Goal: Task Accomplishment & Management: Manage account settings

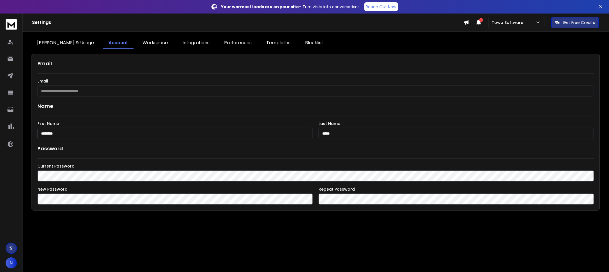
click at [534, 21] on div "Towa Software" at bounding box center [516, 23] width 49 height 6
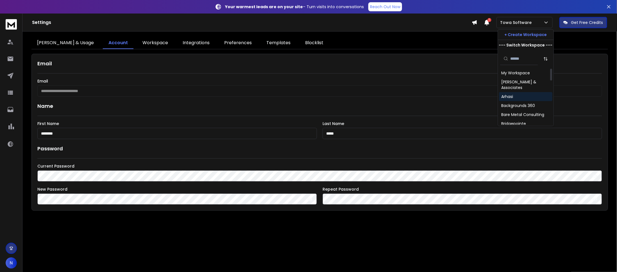
click at [525, 96] on div "Arhasi" at bounding box center [525, 96] width 53 height 9
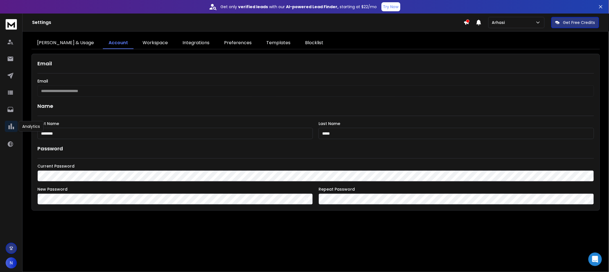
click at [12, 126] on icon at bounding box center [11, 126] width 6 height 6
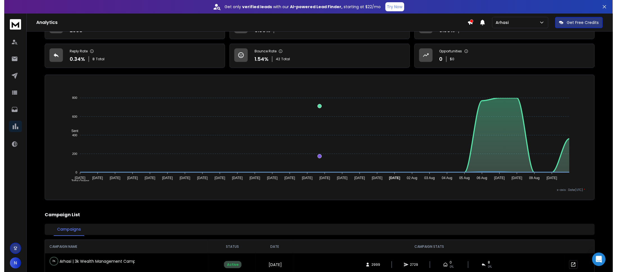
scroll to position [60, 0]
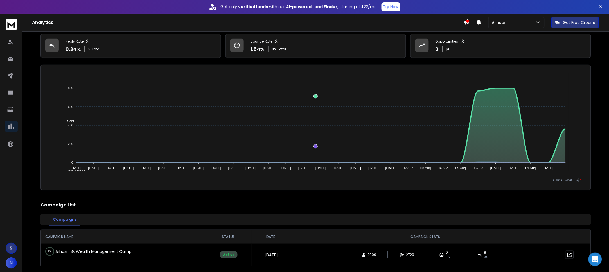
click at [134, 255] on tr "0 % Arhasi | 3k Wealth Management Campaign Active 7 days ago 2999 2729 0 0% 8 0…" at bounding box center [316, 254] width 550 height 22
click at [87, 255] on td "0 % Arhasi | 3k Wealth Management Campaign" at bounding box center [86, 251] width 90 height 16
click at [93, 252] on td "0 % Arhasi | 3k Wealth Management Campaign" at bounding box center [86, 251] width 90 height 16
click at [572, 255] on icon at bounding box center [570, 255] width 6 height 6
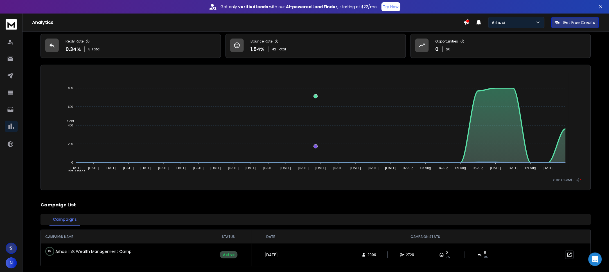
click at [521, 20] on div "Arhasi" at bounding box center [516, 23] width 49 height 6
click at [521, 26] on button "Arhasi" at bounding box center [516, 22] width 56 height 11
click at [517, 22] on div "Arhasi" at bounding box center [516, 23] width 49 height 6
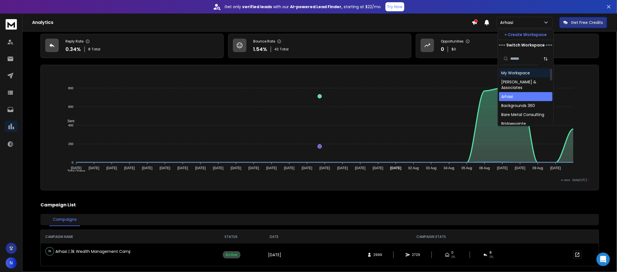
click at [580, 53] on link "Opportunities 0 $ 0" at bounding box center [507, 46] width 183 height 24
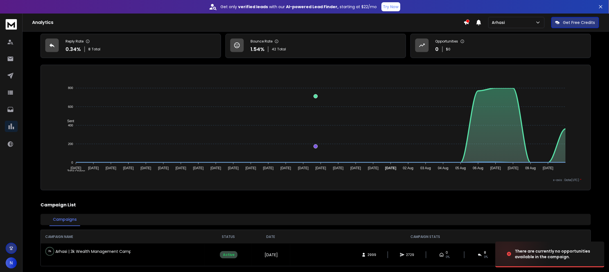
click at [529, 29] on div "Analytics Arhasi Get Free Credits" at bounding box center [304, 22] width 609 height 18
click at [525, 22] on div "Arhasi" at bounding box center [516, 23] width 49 height 6
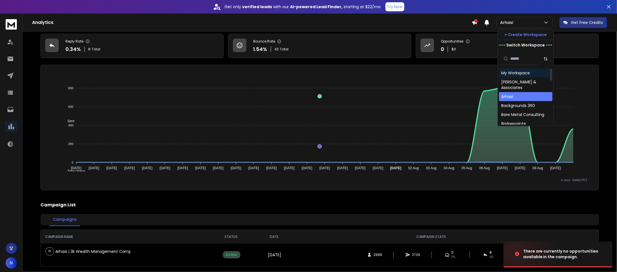
click at [551, 73] on div at bounding box center [551, 75] width 2 height 12
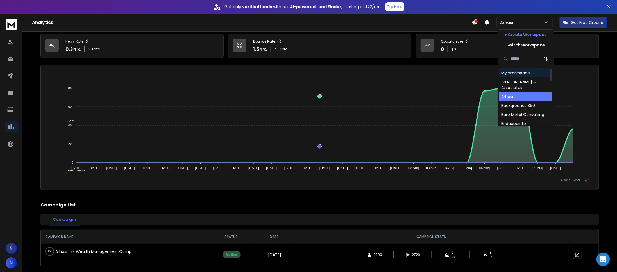
click at [551, 73] on div at bounding box center [551, 75] width 2 height 12
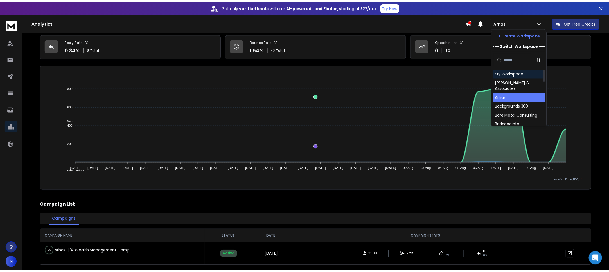
scroll to position [1, 0]
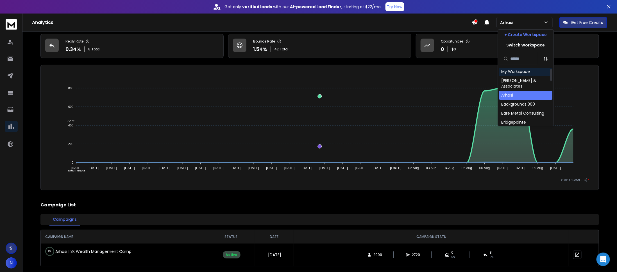
click at [551, 73] on div at bounding box center [551, 75] width 2 height 12
click at [518, 122] on div "Bridgepointe Technologies" at bounding box center [525, 124] width 49 height 11
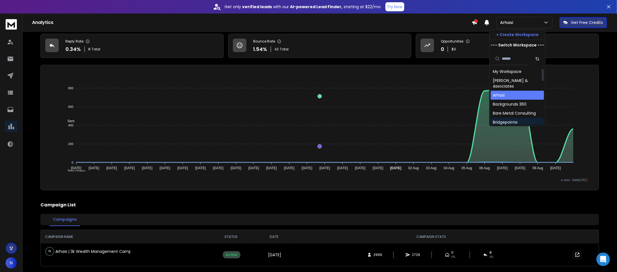
click at [518, 122] on div "Bridgepointe Technologies" at bounding box center [517, 124] width 49 height 11
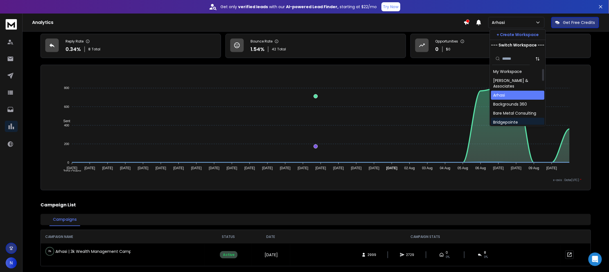
click at [518, 122] on div "Bridgepointe Technologies" at bounding box center [517, 124] width 49 height 11
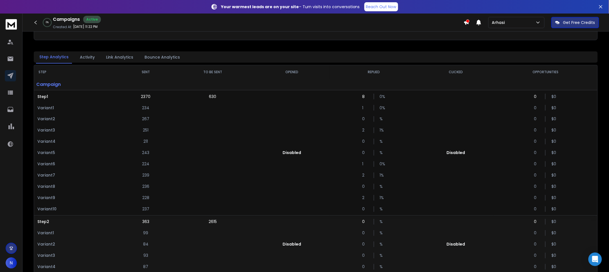
scroll to position [252, 0]
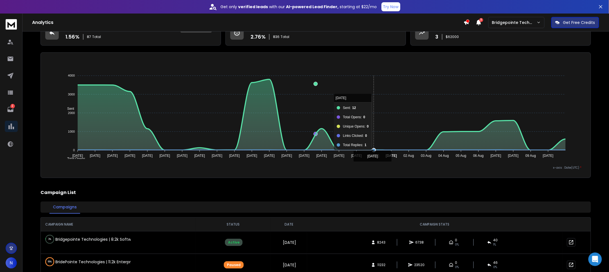
scroll to position [105, 0]
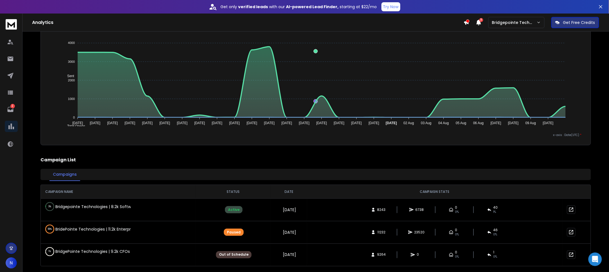
click at [117, 205] on td "3 % Bridgepointe Technologies | 8.2k Software-IT" at bounding box center [86, 206] width 90 height 16
click at [138, 205] on tr "3 % Bridgepointe Technologies | 8.2k Software-IT Active [DATE] 8243 6738 0 0% 4…" at bounding box center [316, 209] width 550 height 22
click at [139, 205] on tr "3 % Bridgepointe Technologies | 8.2k Software-IT Active [DATE] 8243 6738 0 0% 4…" at bounding box center [316, 209] width 550 height 22
click at [142, 207] on tr "3 % Bridgepointe Technologies | 8.2k Software-IT Active 19 days ago 8243 6738 0…" at bounding box center [316, 209] width 550 height 22
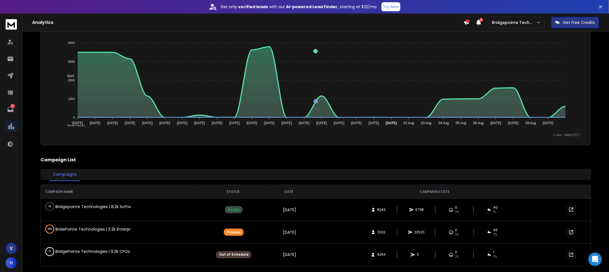
click at [343, 222] on td "11232 23520 0 0% 46 0 %" at bounding box center [434, 232] width 255 height 22
click at [568, 211] on link at bounding box center [571, 209] width 8 height 8
click at [145, 82] on foreignobject "Sent Total Opens Unique Opens Links Clicked Total Replies" at bounding box center [315, 77] width 505 height 98
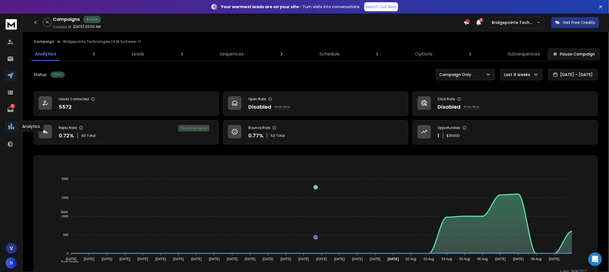
click at [12, 127] on icon at bounding box center [11, 126] width 8 height 8
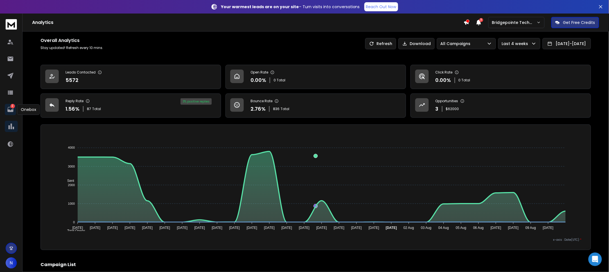
click at [7, 110] on icon at bounding box center [10, 109] width 6 height 5
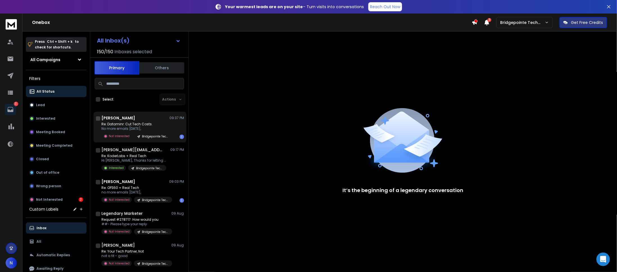
click at [139, 118] on div "Tim Miller 09:37 PM" at bounding box center [142, 118] width 83 height 6
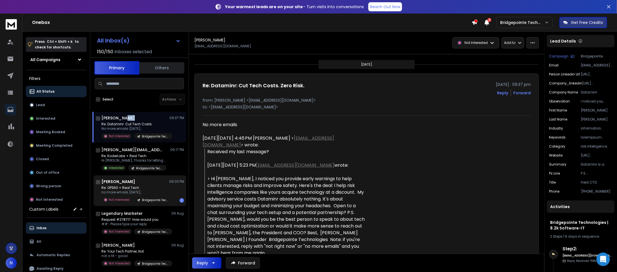
click at [168, 190] on p "no more emails On Mon," at bounding box center [134, 192] width 67 height 4
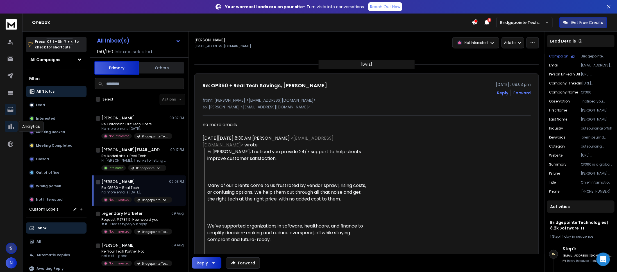
click at [6, 128] on link at bounding box center [11, 126] width 13 height 13
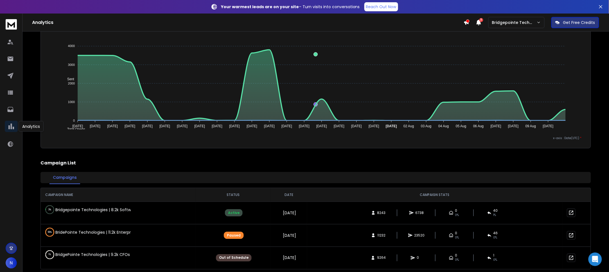
scroll to position [105, 0]
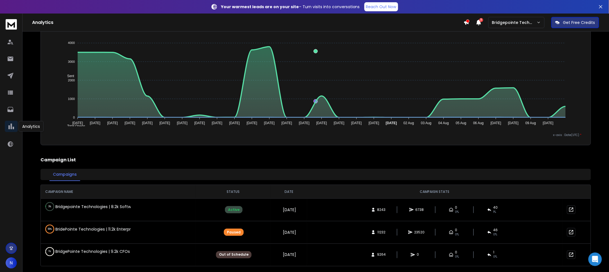
click at [161, 208] on tr "3 % Bridgepointe Technologies | 8.2k Software-IT Active 19 days ago 8243 6738 0…" at bounding box center [316, 209] width 550 height 22
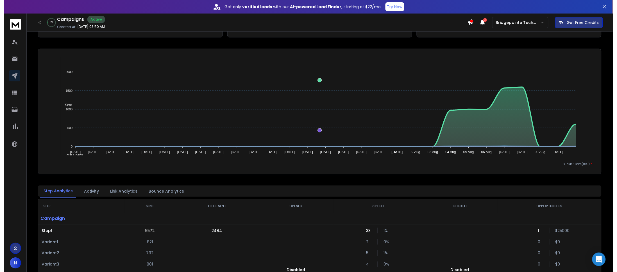
scroll to position [106, 0]
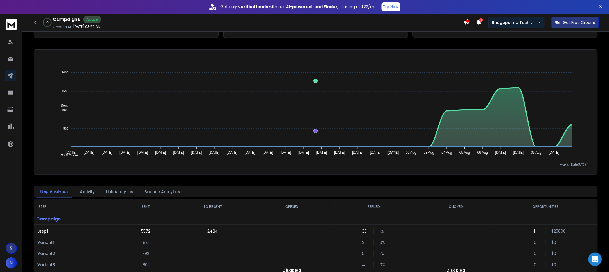
click at [525, 20] on p "Bridgepointe Technologies" at bounding box center [514, 23] width 45 height 6
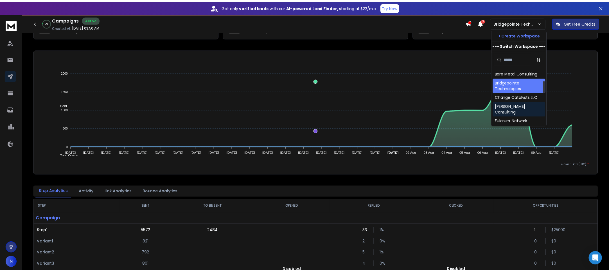
scroll to position [56, 0]
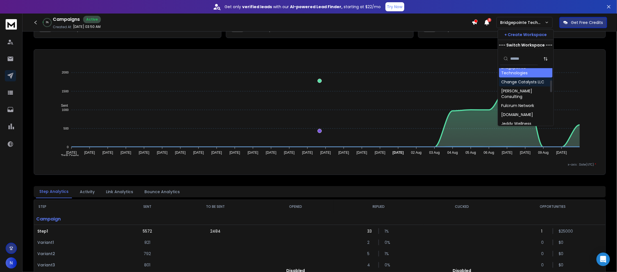
click at [524, 82] on div "Change Catalysts LLC" at bounding box center [522, 82] width 43 height 6
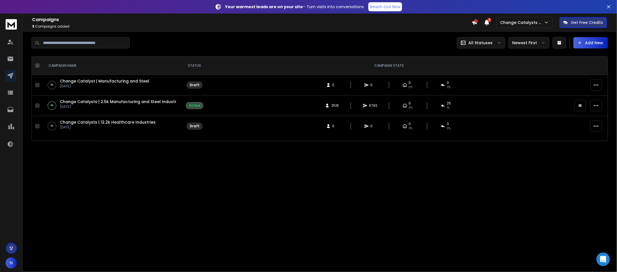
click at [133, 100] on span "Change Catalysts | 2.5k Manufacturing and Steel Industries" at bounding box center [121, 102] width 122 height 6
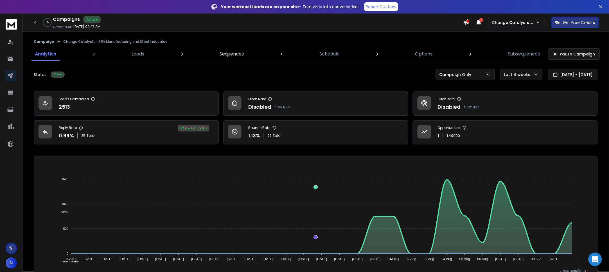
click at [240, 49] on link "Sequences" at bounding box center [231, 53] width 31 height 13
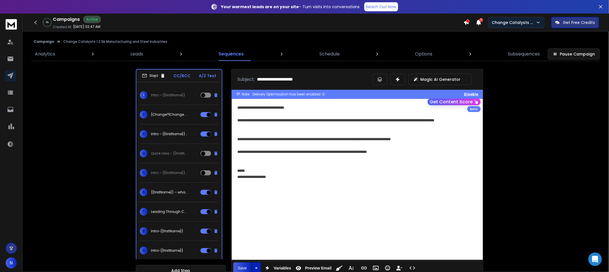
click at [509, 22] on p "Change Catalysts LLC" at bounding box center [514, 23] width 44 height 6
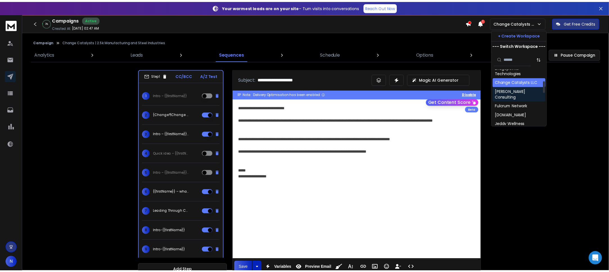
scroll to position [112, 0]
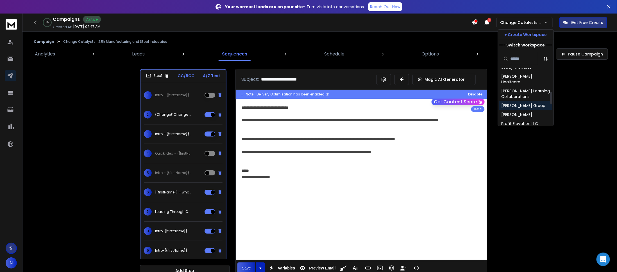
click at [532, 103] on div "[PERSON_NAME] Group" at bounding box center [523, 106] width 44 height 6
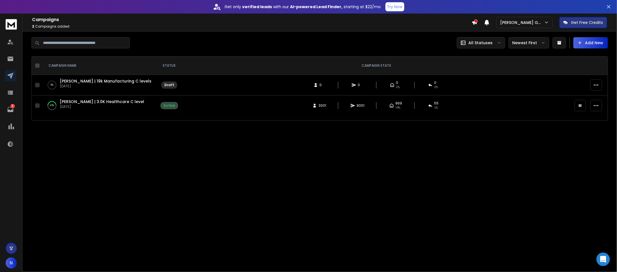
click at [114, 100] on span "[PERSON_NAME] | 3.0K Healthcare C level" at bounding box center [102, 102] width 84 height 6
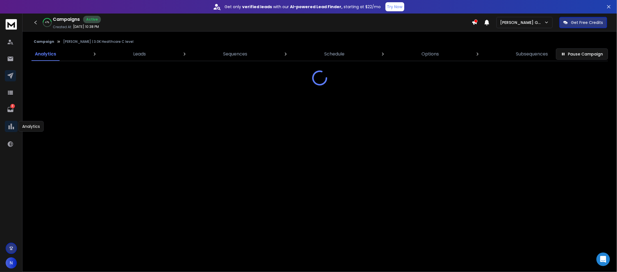
click at [9, 128] on icon at bounding box center [11, 126] width 6 height 6
click at [10, 128] on icon at bounding box center [11, 126] width 8 height 8
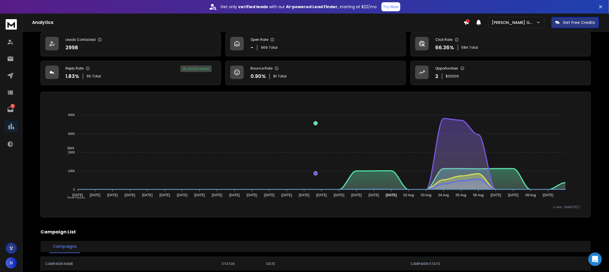
scroll to position [60, 0]
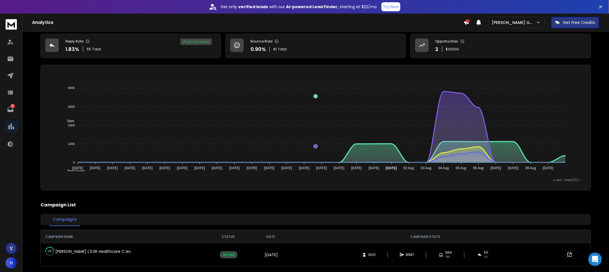
click at [127, 254] on td "47 % Marcel Scwantes | 3.0K Healthcare C level" at bounding box center [86, 251] width 90 height 16
click at [316, 251] on div "3001 8987 969 74 % 55 2 %" at bounding box center [426, 254] width 263 height 9
click at [81, 251] on td "47 % Marcel Scwantes | 3.0K Healthcare C level" at bounding box center [86, 251] width 90 height 16
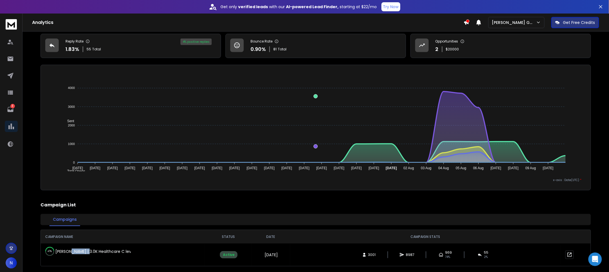
click at [81, 251] on td "47 % Marcel Scwantes | 3.0K Healthcare C level" at bounding box center [86, 251] width 90 height 16
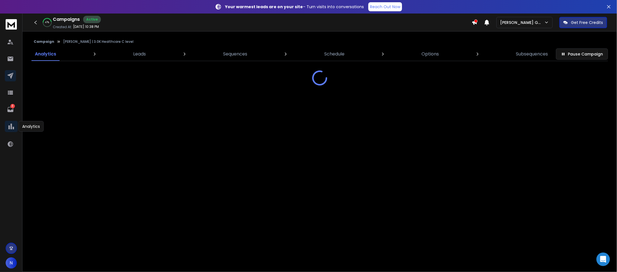
click at [10, 126] on icon at bounding box center [11, 126] width 6 height 6
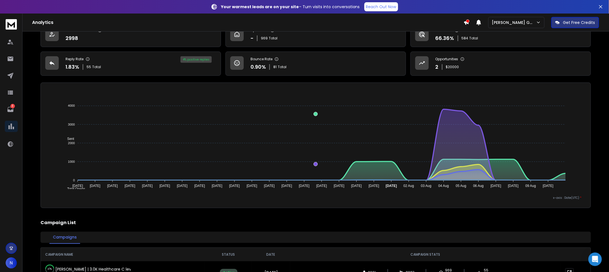
scroll to position [60, 0]
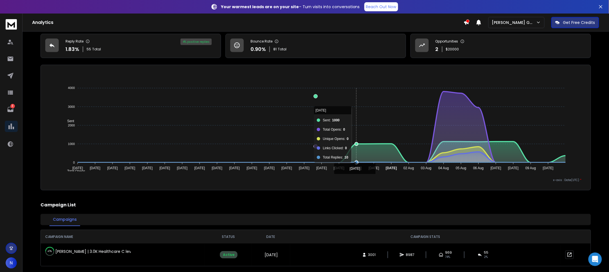
click at [568, 254] on icon at bounding box center [570, 255] width 6 height 6
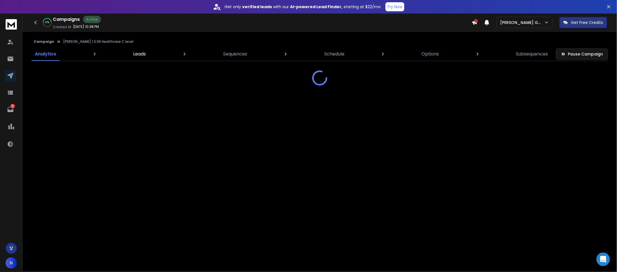
click at [134, 55] on p "Leads" at bounding box center [139, 54] width 13 height 7
click at [134, 55] on p "Leads" at bounding box center [139, 54] width 14 height 7
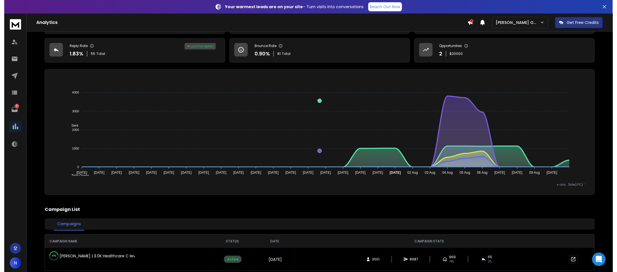
scroll to position [60, 0]
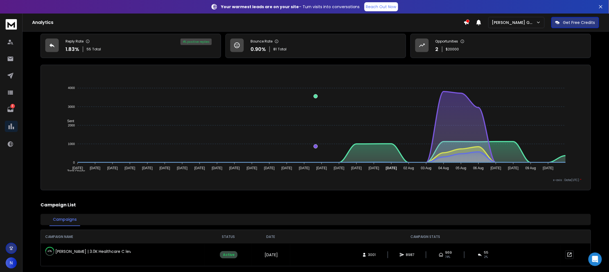
click at [526, 249] on td "3001 8987 969 74 % 55 2 %" at bounding box center [425, 254] width 271 height 22
click at [567, 257] on link at bounding box center [569, 254] width 8 height 8
click at [505, 22] on p "[PERSON_NAME] Group" at bounding box center [514, 23] width 44 height 6
click at [508, 18] on button "[PERSON_NAME] Group" at bounding box center [516, 22] width 56 height 11
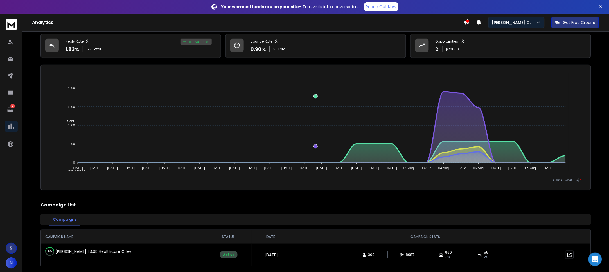
click at [508, 18] on button "[PERSON_NAME] Group" at bounding box center [516, 22] width 56 height 11
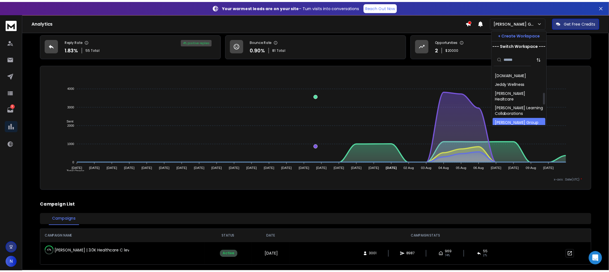
scroll to position [112, 0]
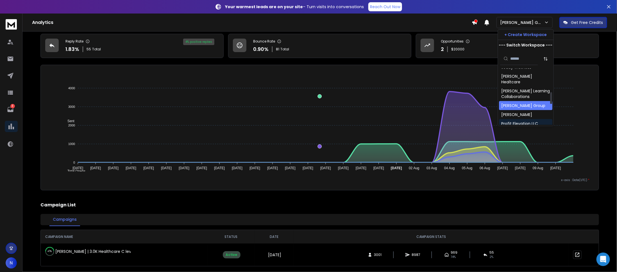
click at [523, 121] on div "Profit Elevation LLC" at bounding box center [519, 124] width 37 height 6
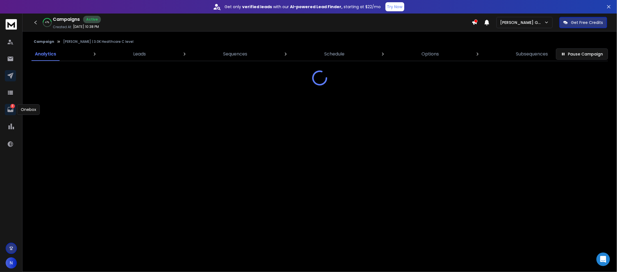
click at [10, 110] on icon at bounding box center [10, 109] width 6 height 5
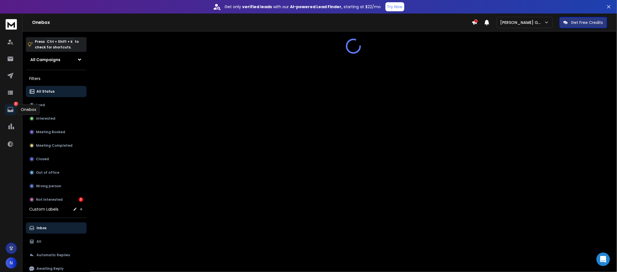
click at [10, 110] on icon at bounding box center [10, 109] width 6 height 5
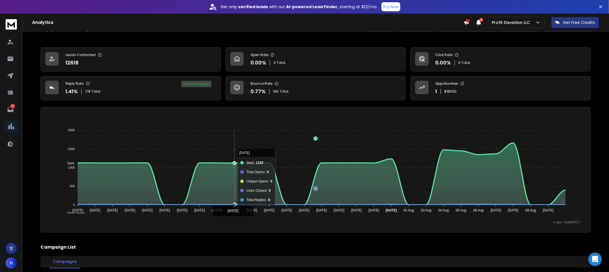
scroll to position [37, 0]
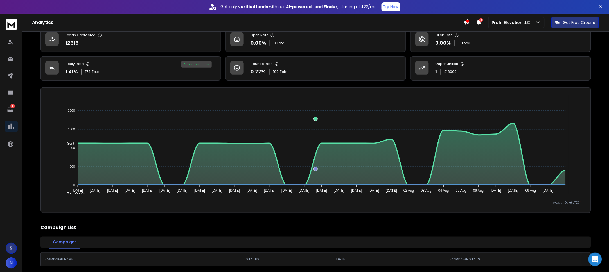
click at [290, 91] on div "Sent Total Opens Unique Opens Links Clicked Total Replies 2000 2000 1500 1500 1…" at bounding box center [315, 149] width 550 height 125
click at [168, 260] on th "CAMPAIGN NAME" at bounding box center [122, 258] width 163 height 13
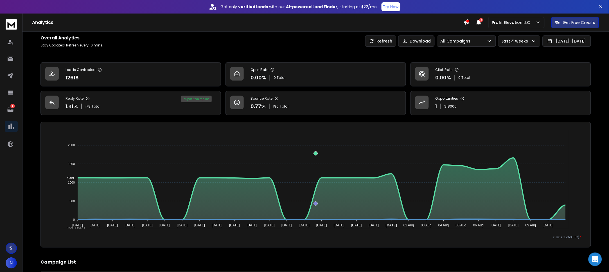
scroll to position [0, 0]
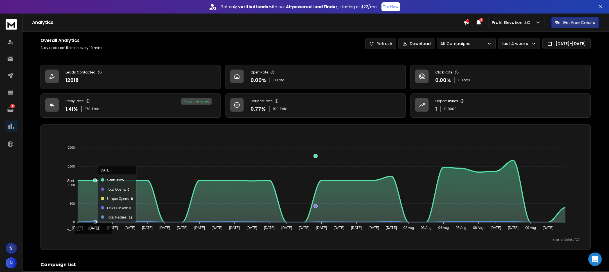
click at [114, 249] on div "Sent Total Opens Unique Opens Links Clicked Total Replies 2000 2000 1500 1500 1…" at bounding box center [315, 186] width 550 height 125
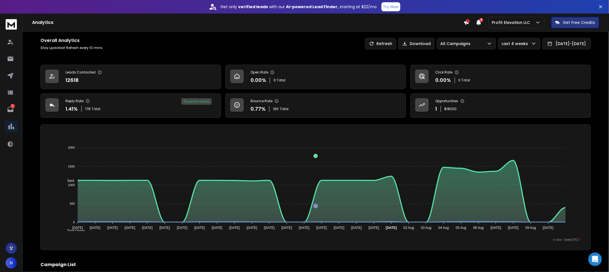
click at [423, 130] on div "Sent Total Opens Unique Opens Links Clicked Total Replies 2000 2000 1500 1500 1…" at bounding box center [315, 186] width 550 height 125
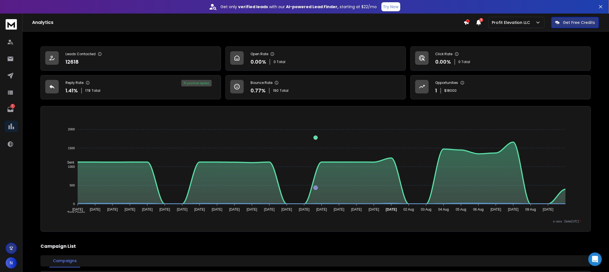
scroll to position [37, 0]
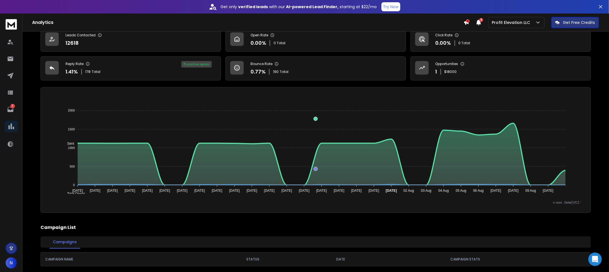
click at [249, 257] on th "STATUS" at bounding box center [252, 258] width 97 height 13
click at [250, 257] on th "STATUS" at bounding box center [252, 258] width 97 height 13
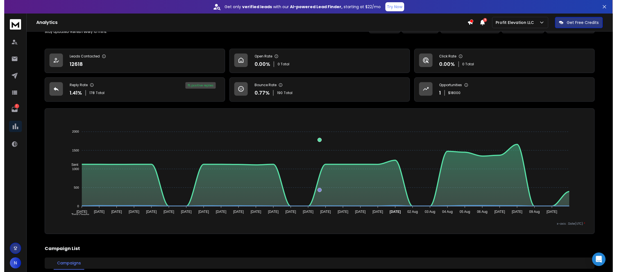
scroll to position [0, 0]
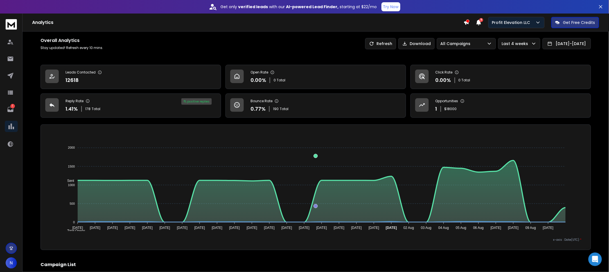
click at [511, 23] on p "Profit Elevation LLC" at bounding box center [512, 23] width 40 height 6
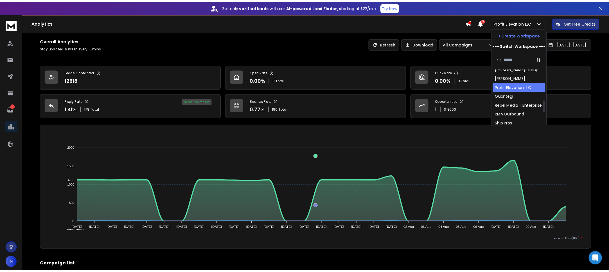
scroll to position [169, 0]
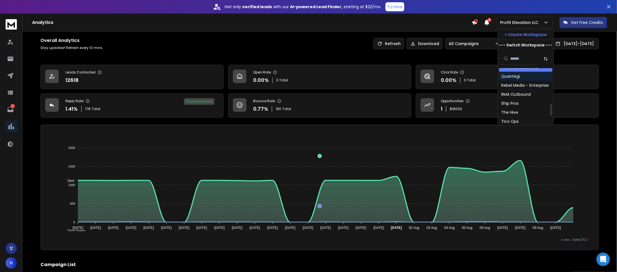
click at [531, 75] on div "Quantegi" at bounding box center [525, 76] width 53 height 9
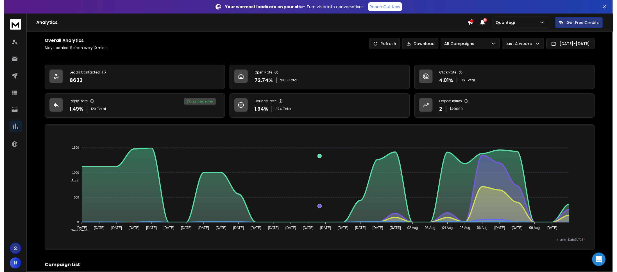
scroll to position [82, 0]
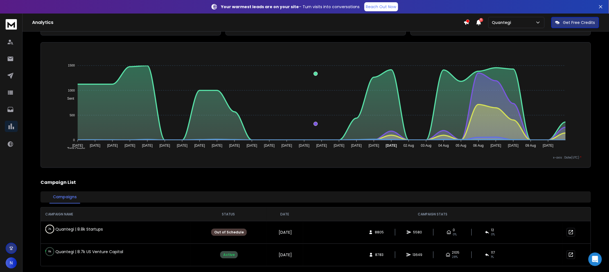
click at [142, 253] on tr "6 % Quantegi | 8.7k US Venture Capital Active 4 months ago 8783 13649 2105 28 %…" at bounding box center [316, 254] width 550 height 22
click at [86, 250] on td "6 % Quantegi | 8.7k US Venture Capital" at bounding box center [86, 251] width 90 height 16
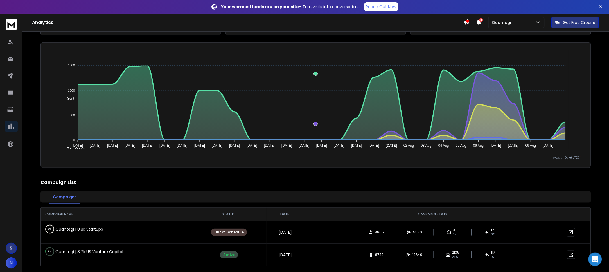
click at [524, 249] on td "8783 13649 2105 28 % 117 1 %" at bounding box center [432, 254] width 259 height 22
click at [570, 255] on icon at bounding box center [571, 254] width 4 height 4
click at [512, 19] on button "Quantegi" at bounding box center [516, 22] width 56 height 11
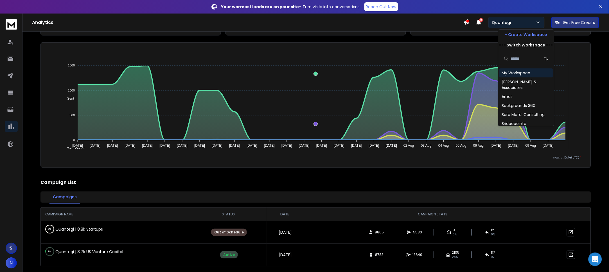
click at [512, 19] on button "Quantegi" at bounding box center [516, 22] width 56 height 11
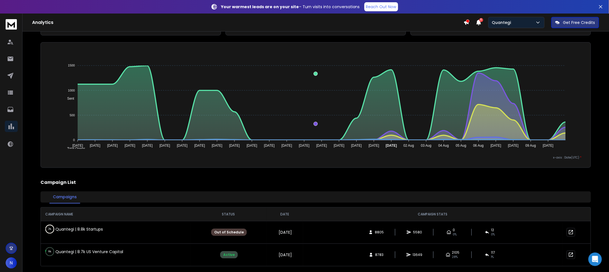
click at [512, 19] on button "Quantegi" at bounding box center [516, 22] width 56 height 11
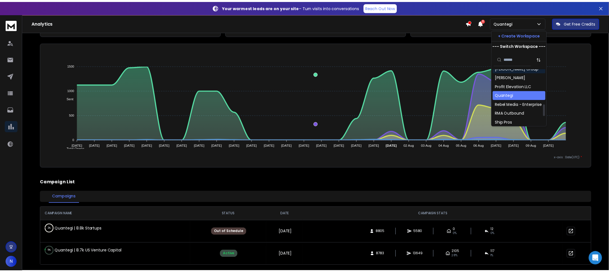
scroll to position [169, 0]
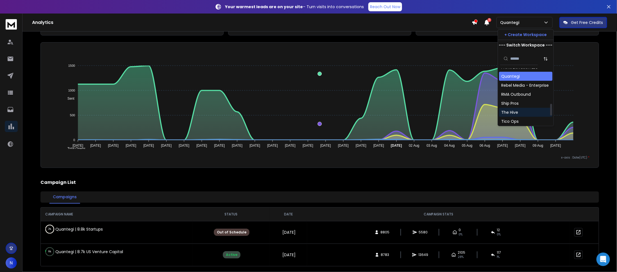
click at [524, 114] on div "The Hive" at bounding box center [525, 112] width 53 height 9
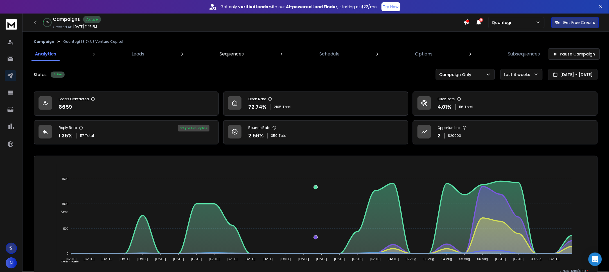
click at [228, 55] on p "Sequences" at bounding box center [232, 54] width 24 height 7
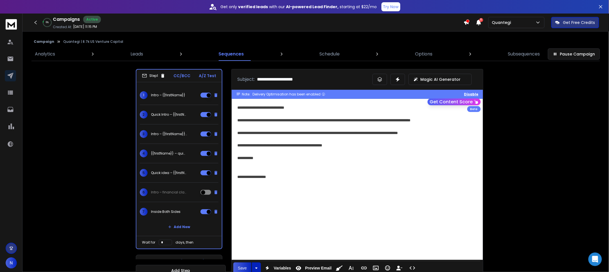
click at [203, 210] on button "button" at bounding box center [205, 211] width 11 height 5
type input "**********"
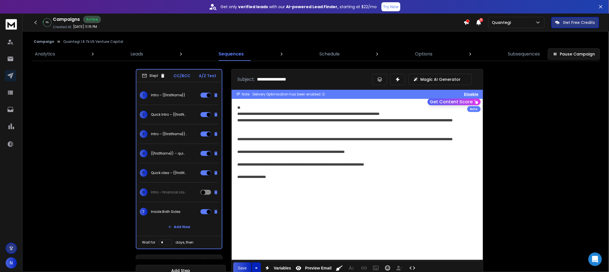
click at [203, 210] on button "button" at bounding box center [205, 211] width 11 height 5
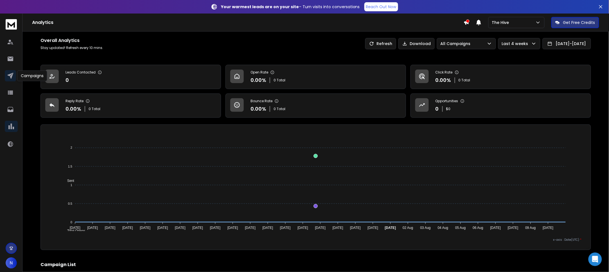
click at [6, 75] on link at bounding box center [10, 75] width 11 height 11
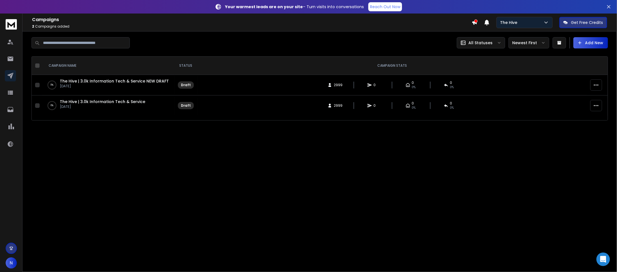
click at [531, 23] on div "The Hive" at bounding box center [524, 23] width 49 height 6
click at [531, 24] on div "The Hive" at bounding box center [524, 23] width 49 height 6
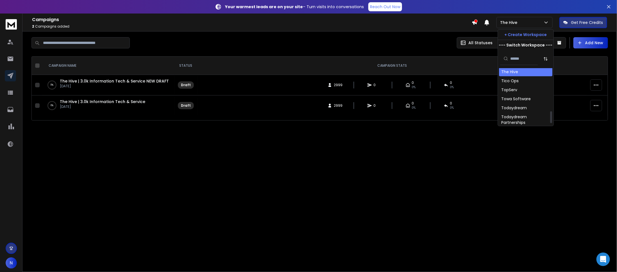
scroll to position [211, 0]
click at [523, 96] on div "Towa Software" at bounding box center [516, 97] width 30 height 6
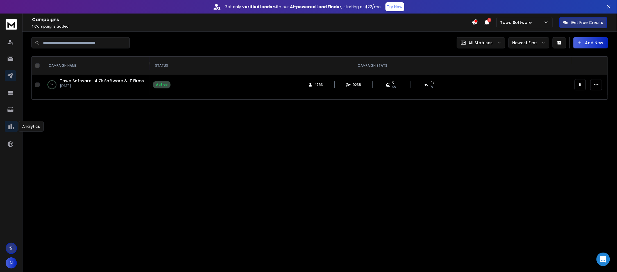
click at [10, 123] on icon at bounding box center [11, 126] width 8 height 8
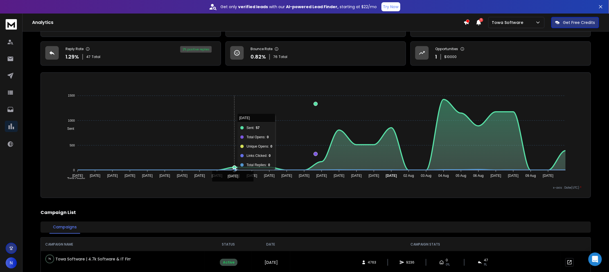
scroll to position [60, 0]
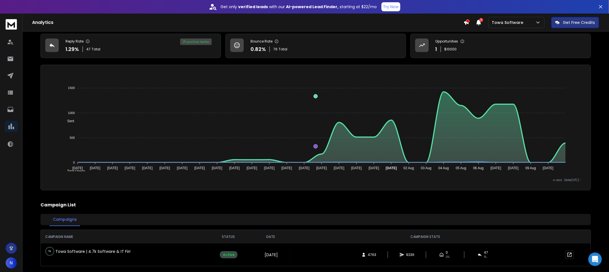
click at [502, 252] on div "4763 9236 0 0% 47 1 %" at bounding box center [426, 254] width 263 height 9
click at [121, 249] on td "1 % Towa Software | 4.7k Software & IT Firms" at bounding box center [86, 251] width 90 height 16
click at [129, 253] on td "1 % Towa Software | 4.7k Software & IT Firms" at bounding box center [86, 251] width 90 height 16
click at [574, 256] on link at bounding box center [569, 254] width 8 height 8
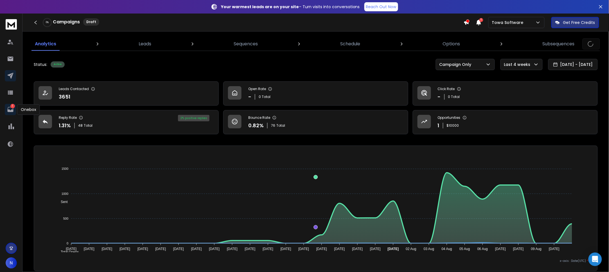
click at [12, 111] on icon at bounding box center [10, 109] width 6 height 5
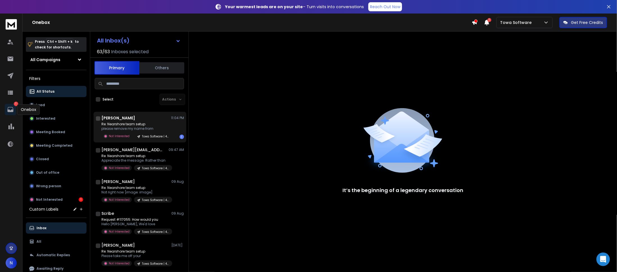
click at [161, 123] on p "Re: Nearshore team setup" at bounding box center [134, 124] width 67 height 4
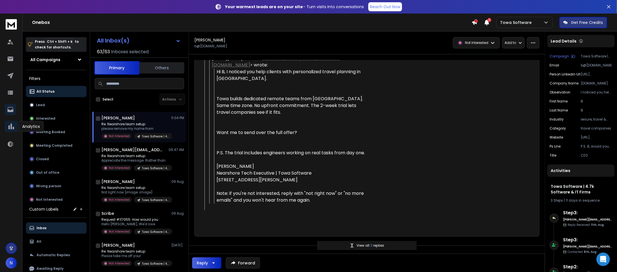
click at [8, 123] on icon at bounding box center [11, 126] width 8 height 8
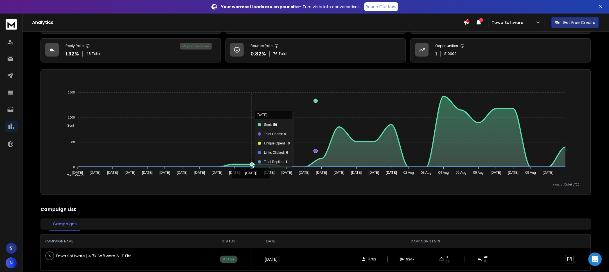
scroll to position [60, 0]
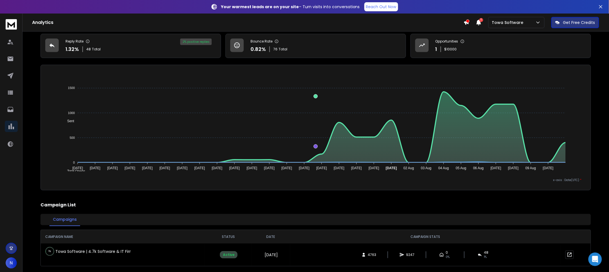
click at [571, 258] on link at bounding box center [569, 254] width 8 height 8
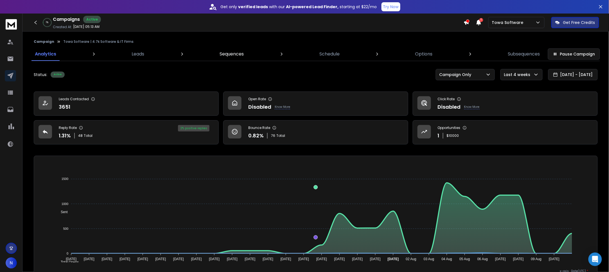
click at [242, 56] on p "Sequences" at bounding box center [232, 54] width 24 height 7
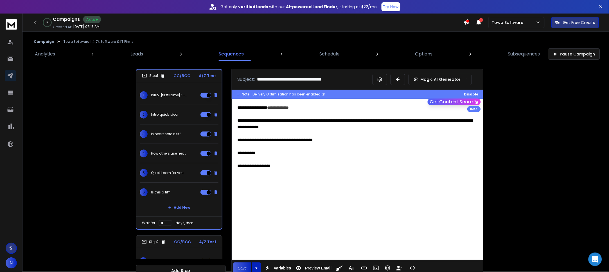
click at [184, 129] on div "3 Is nearshore a fit?" at bounding box center [179, 133] width 79 height 19
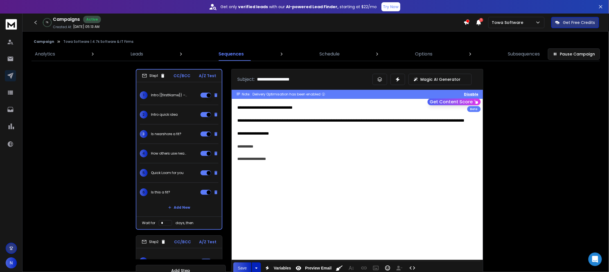
click at [203, 134] on button "button" at bounding box center [205, 133] width 11 height 5
click at [205, 132] on button "button" at bounding box center [205, 133] width 11 height 5
click at [202, 151] on button "button" at bounding box center [205, 153] width 11 height 5
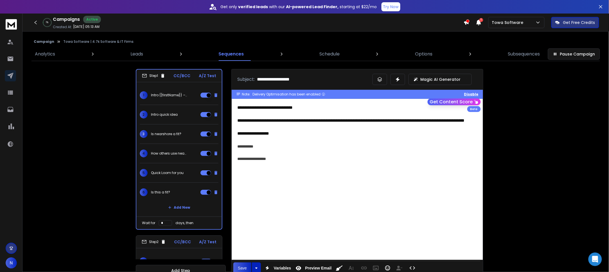
click at [202, 151] on button "button" at bounding box center [205, 153] width 11 height 5
click at [206, 150] on div "4 How others use nearshore" at bounding box center [179, 153] width 79 height 19
click at [200, 130] on div "3 Is nearshore a fit?" at bounding box center [179, 133] width 79 height 19
type input "**********"
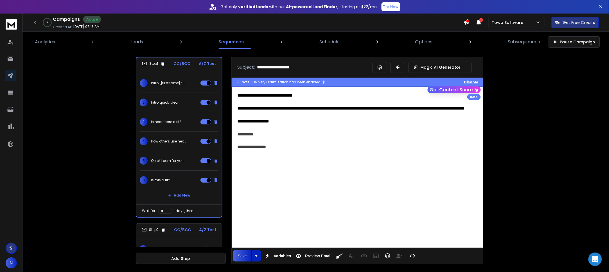
click at [205, 118] on div "3 Is nearshore a fit?" at bounding box center [179, 121] width 79 height 19
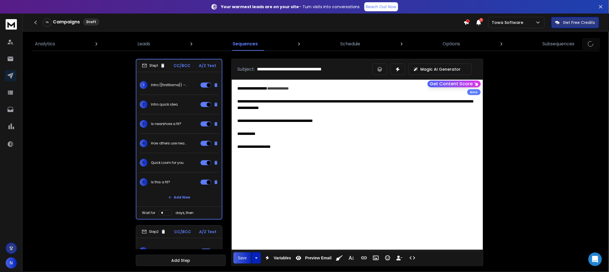
click at [206, 121] on button "button" at bounding box center [205, 123] width 11 height 5
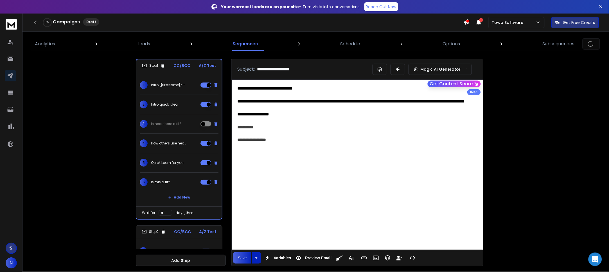
click at [171, 134] on div "3 Is nearshore a fit?" at bounding box center [179, 123] width 79 height 19
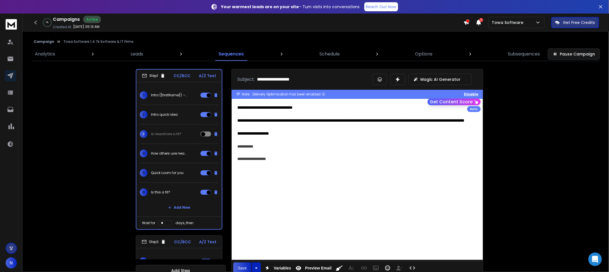
click at [171, 126] on div "3 Is nearshore a fit?" at bounding box center [179, 133] width 79 height 19
click at [173, 134] on p "Is nearshore a fit?" at bounding box center [166, 134] width 30 height 4
click at [170, 152] on p "How others use nearshore" at bounding box center [169, 153] width 36 height 4
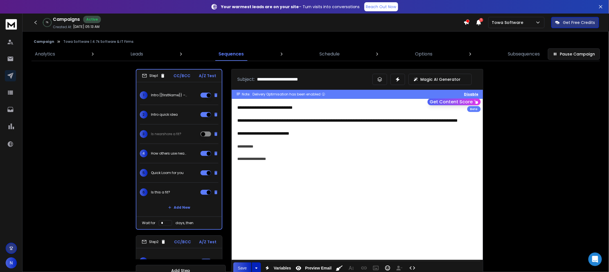
click at [175, 132] on p "Is nearshore a fit?" at bounding box center [166, 134] width 30 height 4
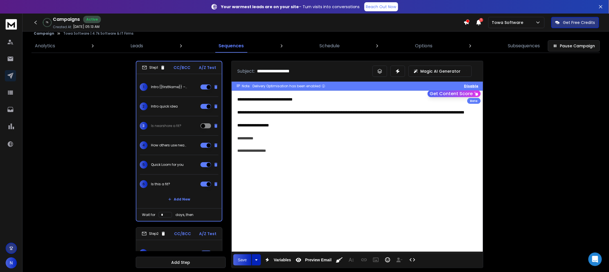
scroll to position [12, 0]
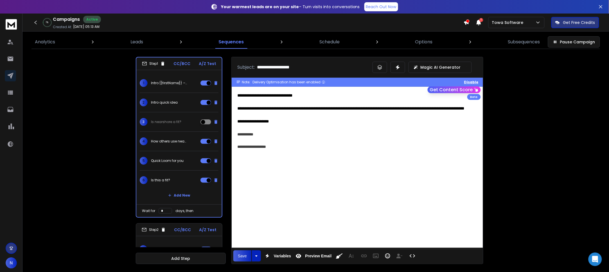
click at [202, 139] on button "button" at bounding box center [205, 141] width 11 height 5
type input "**********"
click at [12, 26] on img at bounding box center [11, 24] width 11 height 10
click at [10, 25] on img at bounding box center [11, 24] width 11 height 10
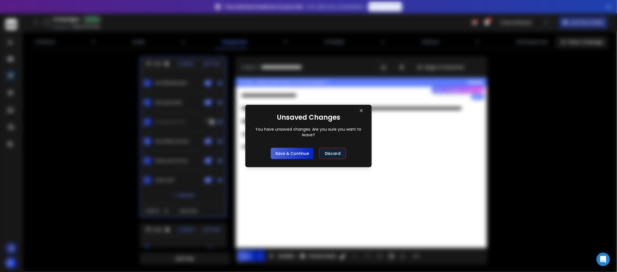
click at [298, 151] on button "Save & Continue" at bounding box center [292, 153] width 43 height 11
click at [298, 150] on div "**********" at bounding box center [361, 146] width 240 height 6
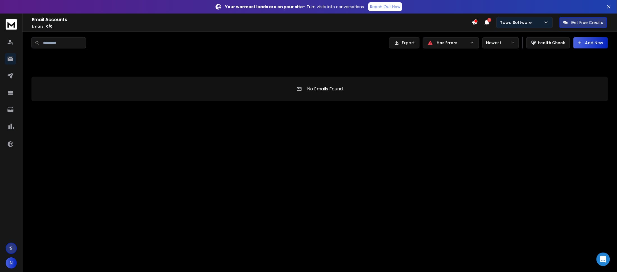
click at [516, 17] on button "Towa Software" at bounding box center [525, 22] width 56 height 11
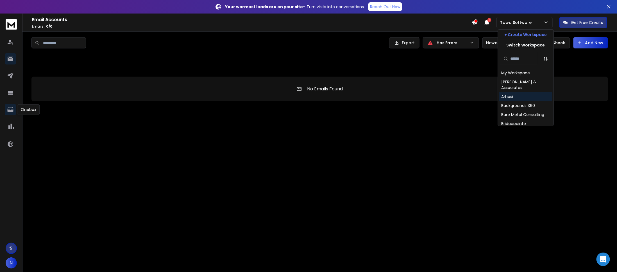
click at [12, 112] on icon at bounding box center [10, 109] width 7 height 7
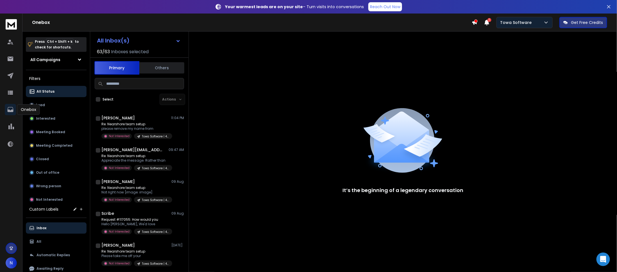
click at [515, 24] on p "Towa Software" at bounding box center [517, 23] width 34 height 6
